Goal: Task Accomplishment & Management: Manage account settings

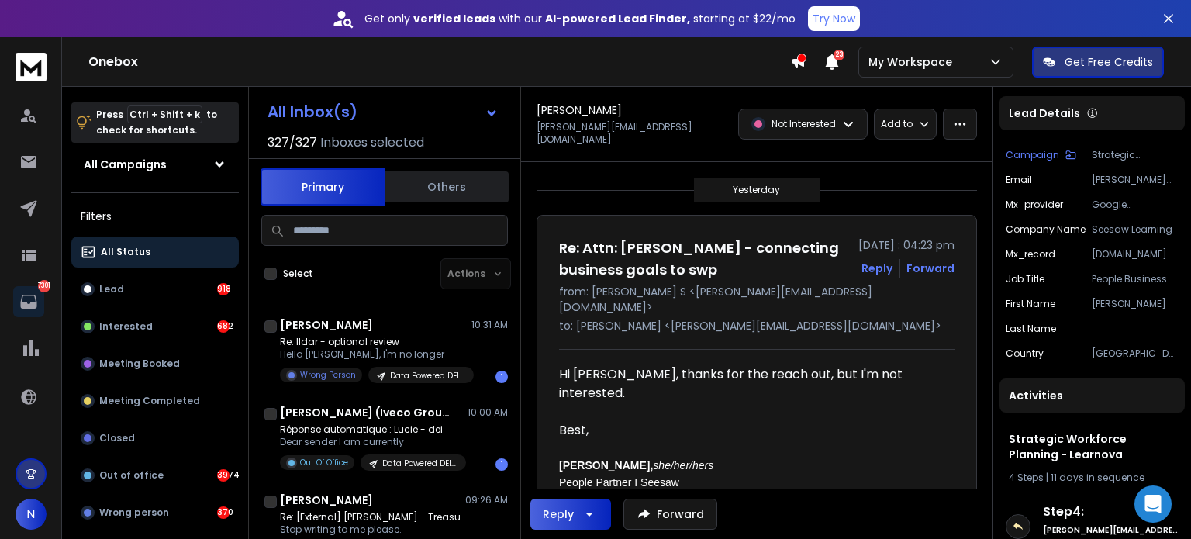
scroll to position [775, 0]
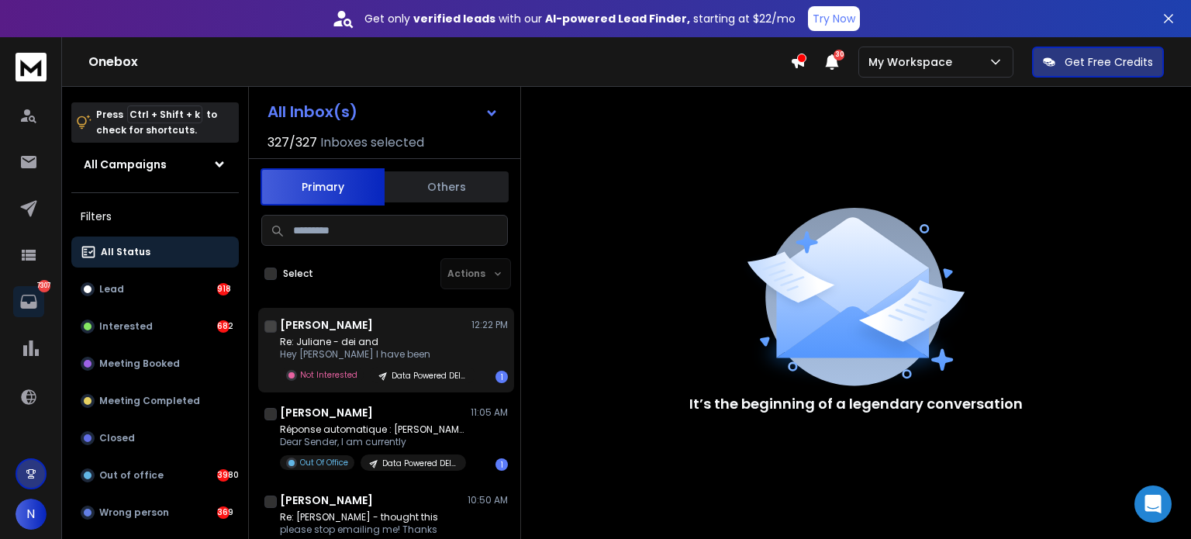
click at [403, 365] on div "Re: [PERSON_NAME] - dei and Hey [PERSON_NAME] I have been Not Interested Data P…" at bounding box center [377, 359] width 195 height 47
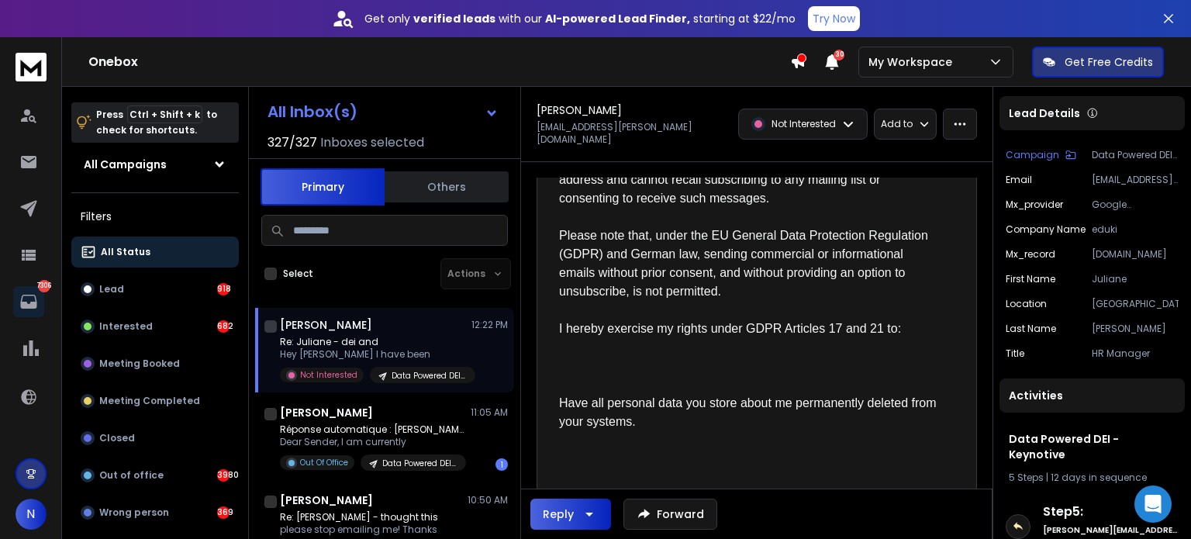
scroll to position [233, 0]
click at [964, 122] on icon "button" at bounding box center [960, 124] width 14 height 14
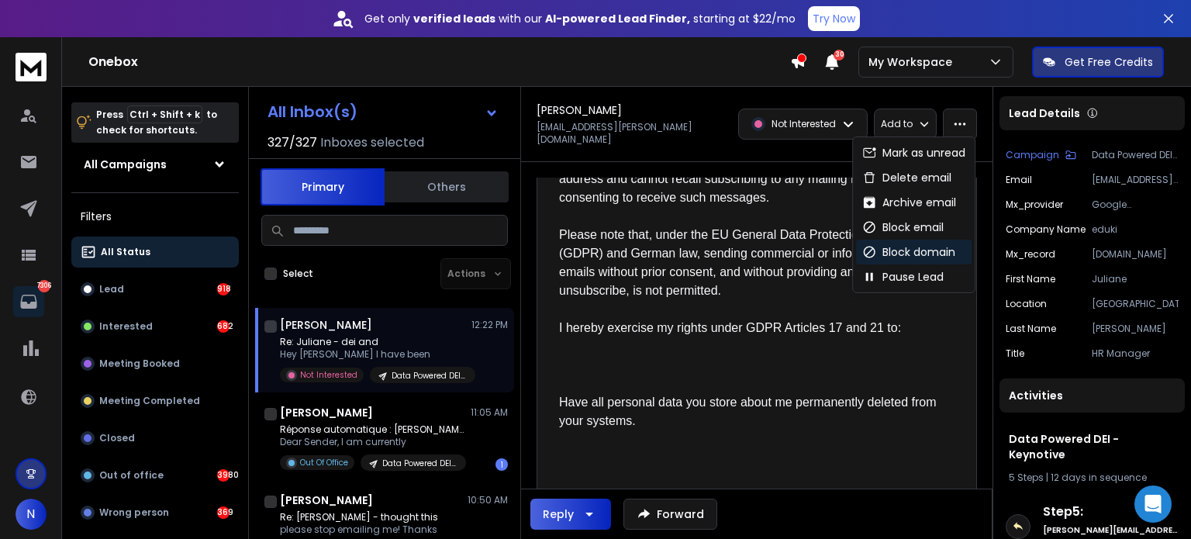
click at [893, 244] on div "Block domain" at bounding box center [908, 252] width 93 height 16
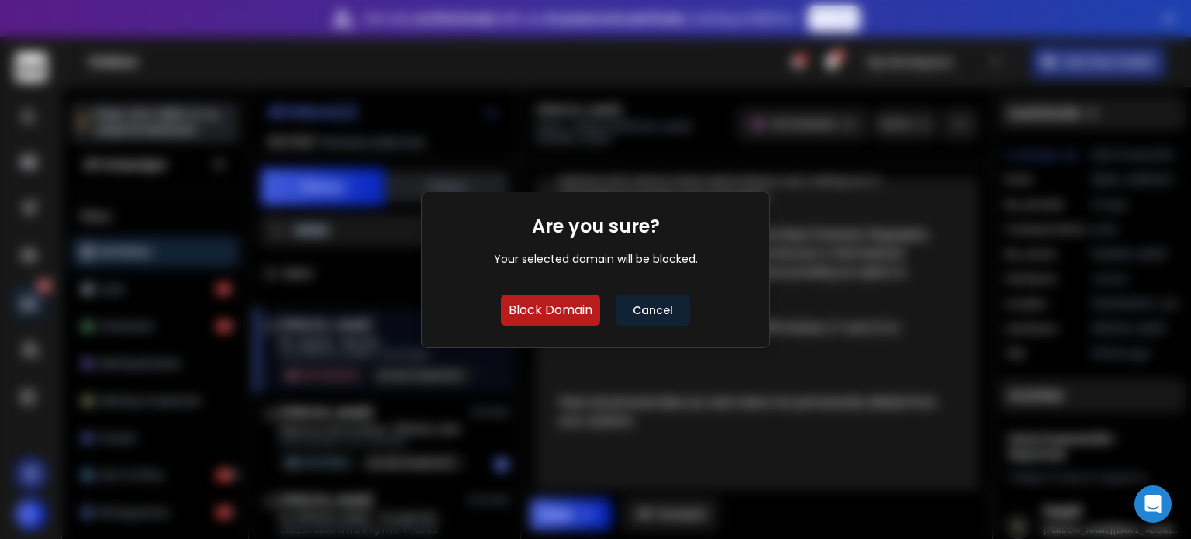
click at [574, 315] on button "Block Domain" at bounding box center [550, 310] width 99 height 31
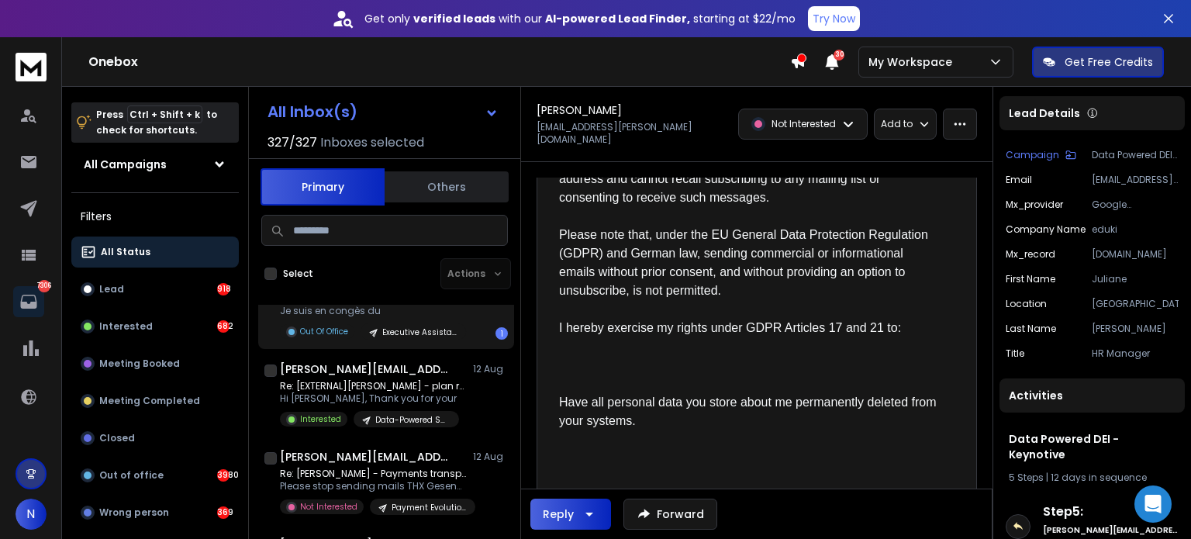
scroll to position [310, 0]
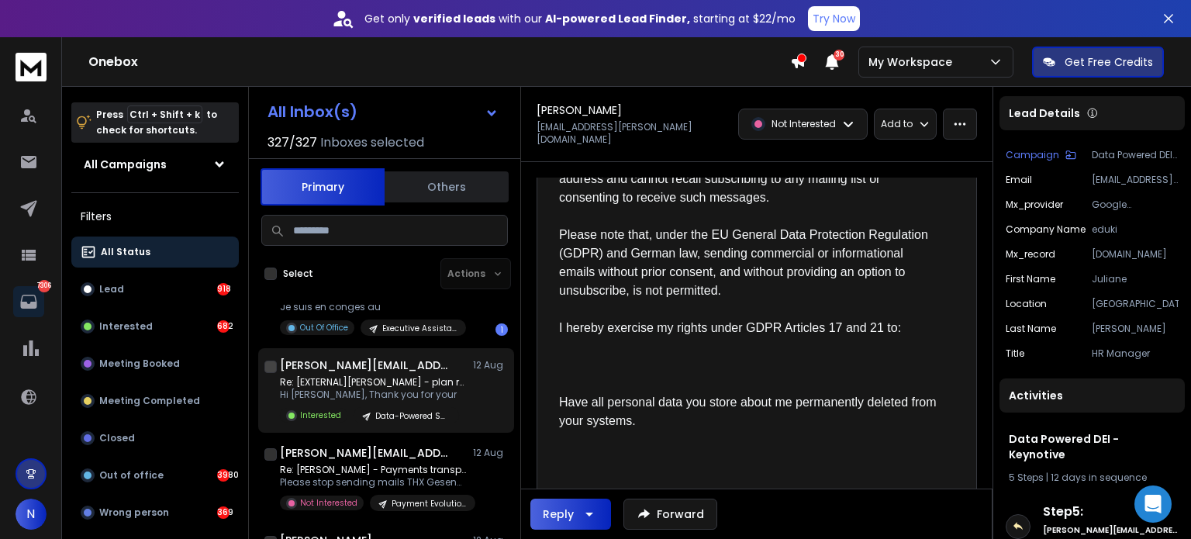
click at [406, 368] on h1 "[PERSON_NAME][EMAIL_ADDRESS][PERSON_NAME][DOMAIN_NAME]" at bounding box center [365, 365] width 171 height 16
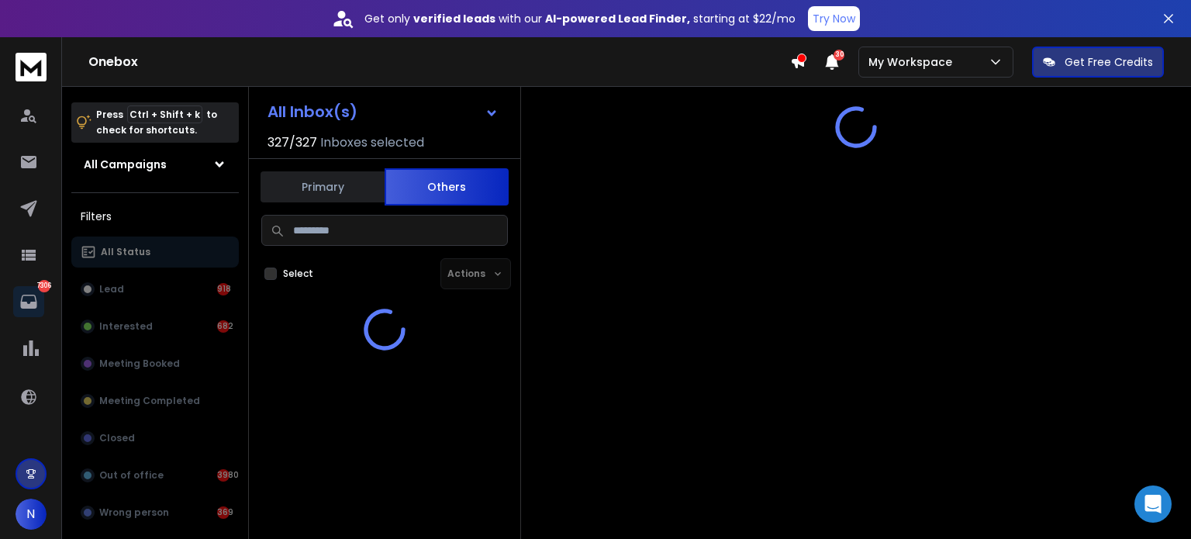
click at [454, 201] on button "Others" at bounding box center [447, 186] width 124 height 37
